Goal: Navigation & Orientation: Find specific page/section

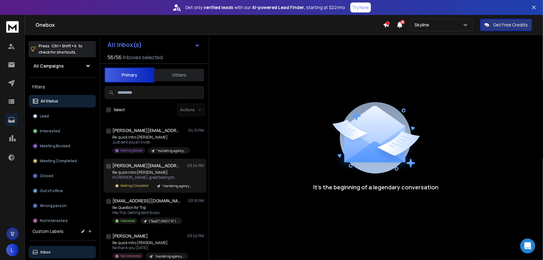
click at [167, 171] on p "Re: quick intro [PERSON_NAME]" at bounding box center [149, 172] width 75 height 5
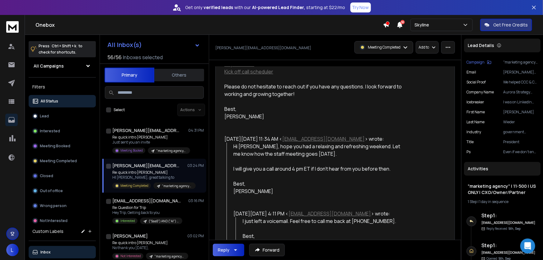
scroll to position [28, 0]
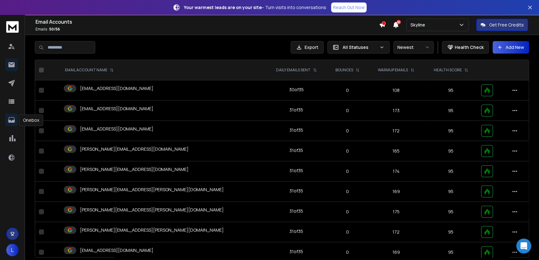
click at [16, 120] on link at bounding box center [11, 120] width 12 height 12
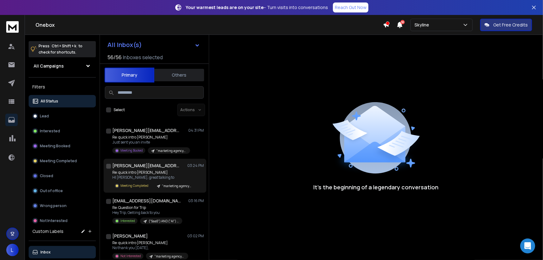
click at [182, 167] on div "marcel@aurorastrategy.com 03:24 PM" at bounding box center [158, 166] width 92 height 6
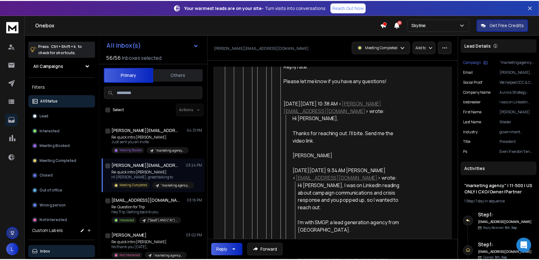
scroll to position [877, 0]
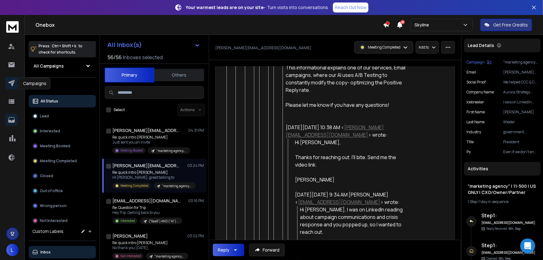
click at [7, 84] on link at bounding box center [11, 83] width 12 height 12
